Goal: Task Accomplishment & Management: Use online tool/utility

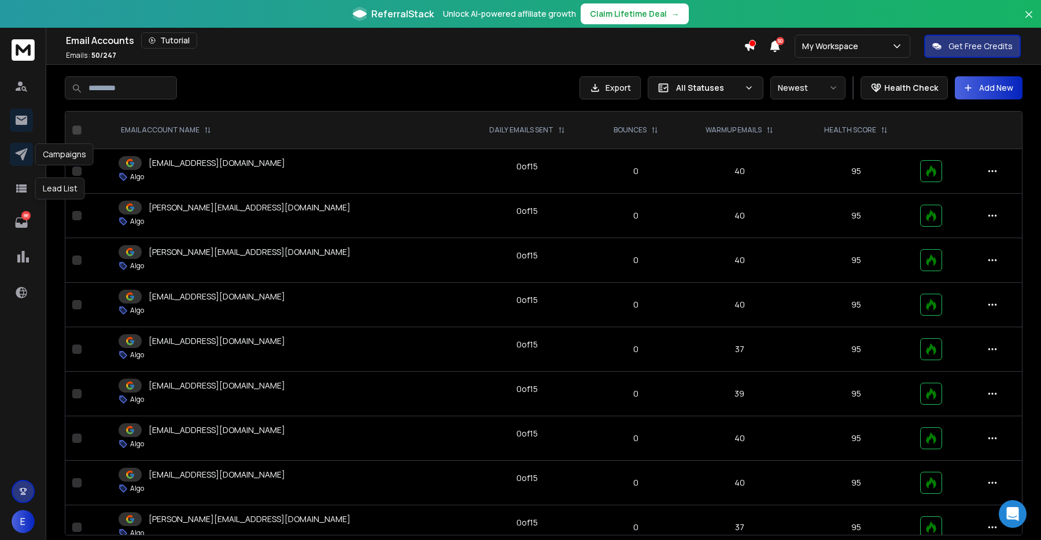
click at [24, 153] on icon at bounding box center [21, 155] width 12 height 12
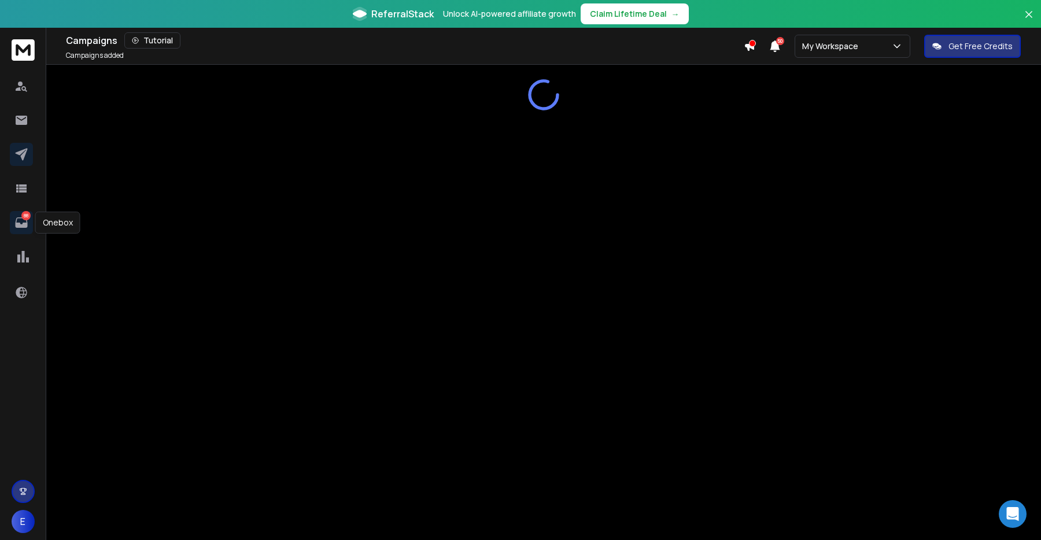
click at [16, 221] on icon at bounding box center [21, 223] width 14 height 14
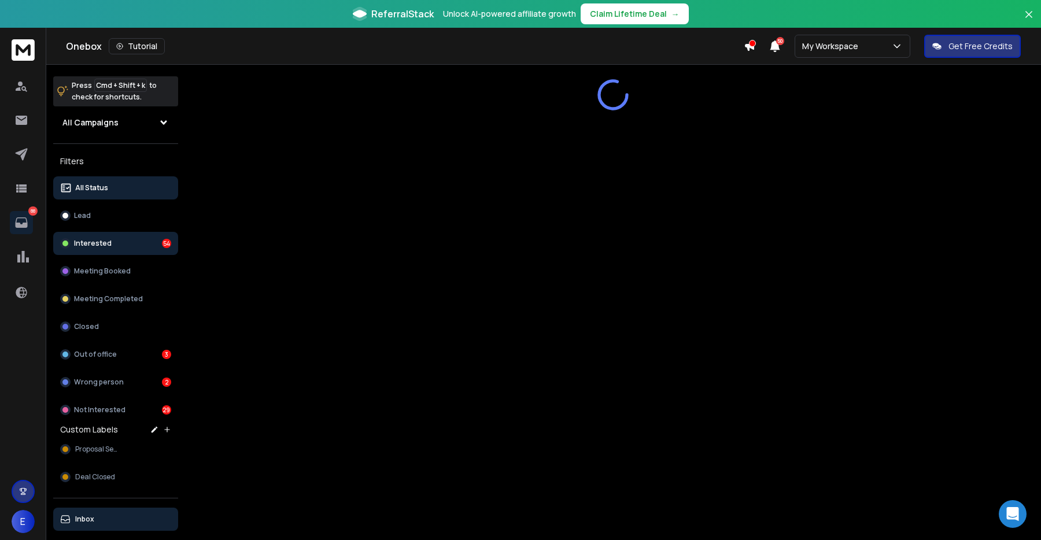
click at [113, 245] on button "Interested 54" at bounding box center [115, 243] width 125 height 23
click at [106, 242] on p "Interested" at bounding box center [93, 243] width 38 height 9
click at [103, 219] on button "Lead" at bounding box center [115, 215] width 125 height 23
click at [101, 237] on button "Interested 54" at bounding box center [115, 243] width 125 height 23
